Goal: Communication & Community: Answer question/provide support

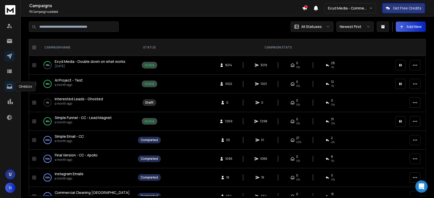
drag, startPoint x: 0, startPoint y: 0, endPoint x: 4, endPoint y: 83, distance: 82.7
click at [4, 83] on link at bounding box center [9, 86] width 10 height 10
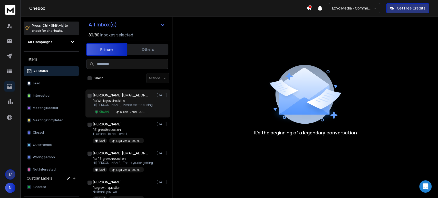
click at [125, 101] on p "Re: While you check the" at bounding box center [123, 101] width 60 height 4
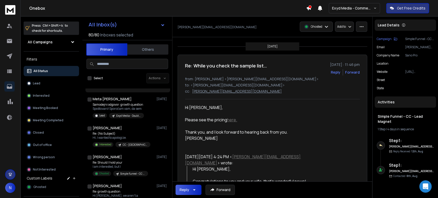
scroll to position [171, 0]
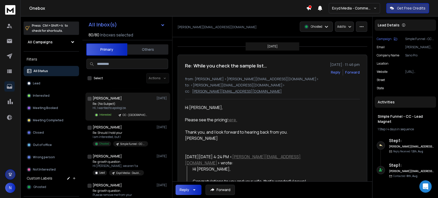
click at [136, 102] on p "Re: (No Subject)" at bounding box center [122, 104] width 58 height 4
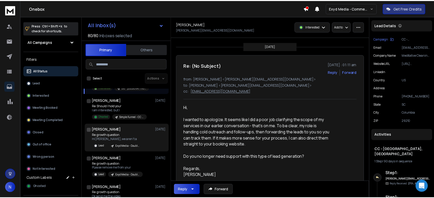
scroll to position [199, 0]
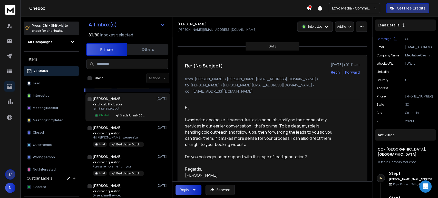
click at [136, 100] on div "[PERSON_NAME] [DATE]" at bounding box center [130, 98] width 75 height 5
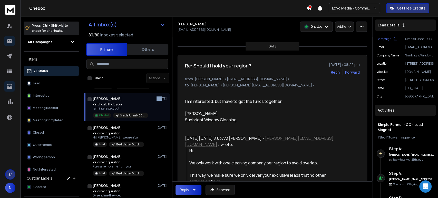
click at [13, 43] on link at bounding box center [9, 41] width 10 height 10
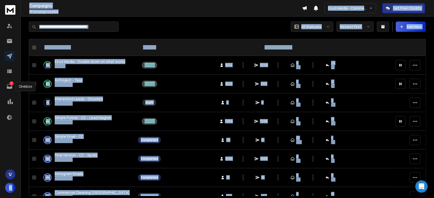
click at [14, 83] on div "1" at bounding box center [10, 87] width 12 height 12
click at [10, 86] on icon at bounding box center [9, 86] width 5 height 5
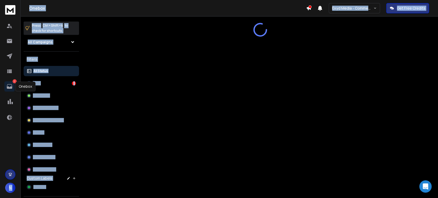
click at [264, 13] on div "Onebox Exyd Media - Commercial Cleaning Get Free Credits" at bounding box center [219, 8] width 438 height 16
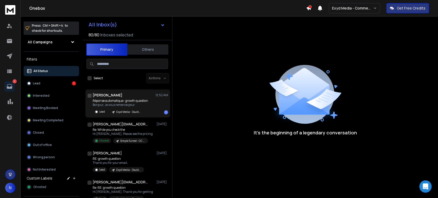
click at [159, 101] on div "Réponse automatique : growth question Bonjour, Je vous remercie pour Lead Exyd …" at bounding box center [130, 107] width 75 height 16
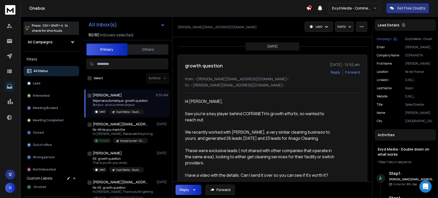
scroll to position [63, 0]
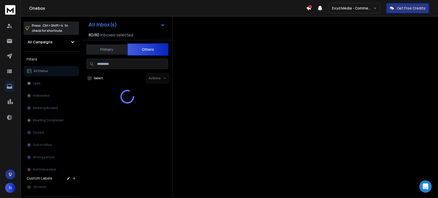
click at [157, 53] on button "Others" at bounding box center [147, 49] width 41 height 12
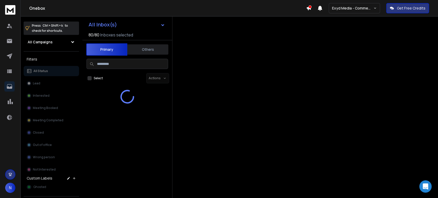
click at [114, 46] on button "Primary" at bounding box center [106, 49] width 41 height 12
